Goal: Navigation & Orientation: Find specific page/section

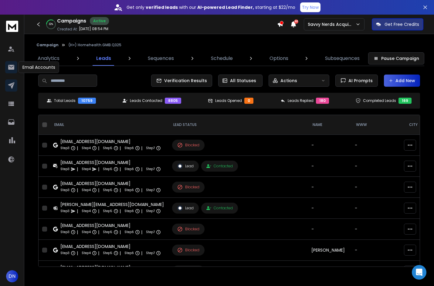
click at [10, 66] on icon at bounding box center [11, 67] width 6 height 5
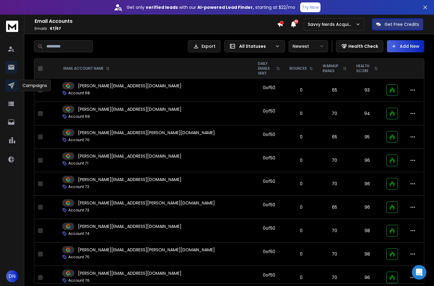
click at [15, 84] on link at bounding box center [11, 85] width 12 height 12
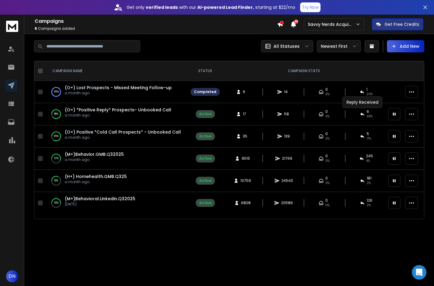
click at [367, 111] on span "6" at bounding box center [368, 111] width 2 height 5
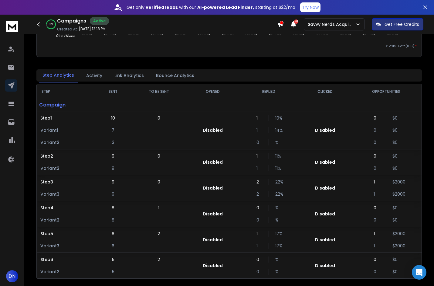
scroll to position [250, 0]
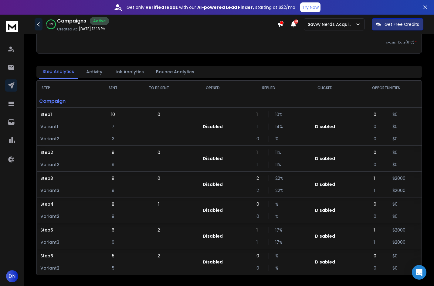
click at [38, 23] on icon at bounding box center [38, 24] width 2 height 4
